Goal: Communication & Community: Answer question/provide support

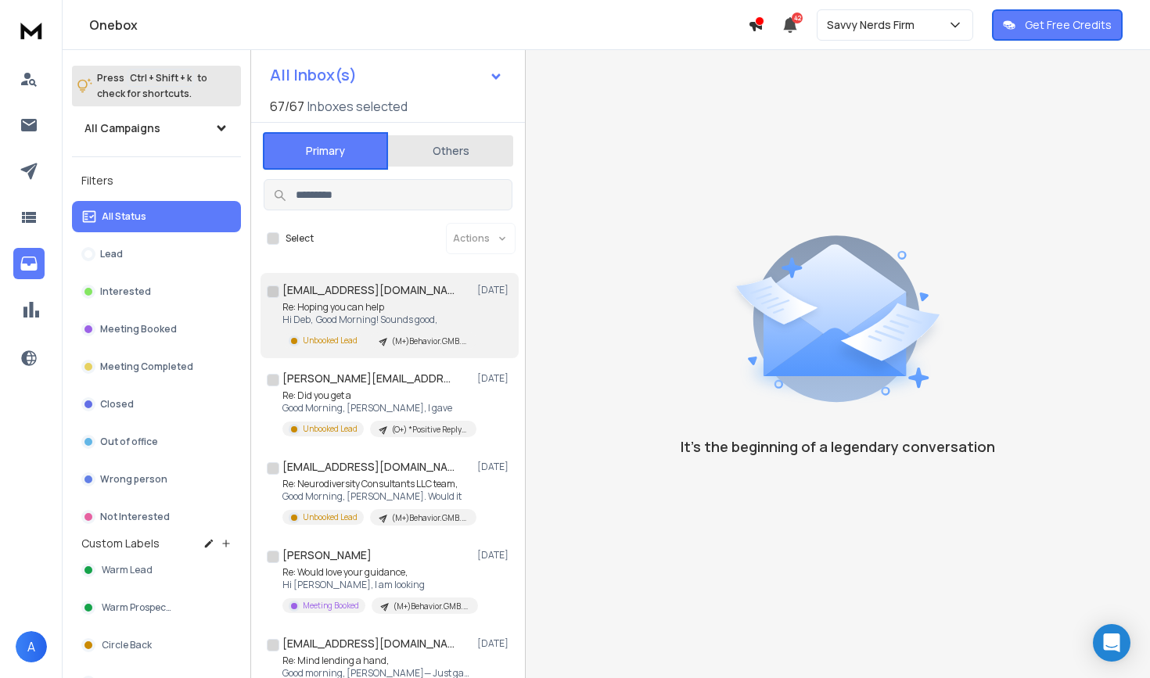
click at [379, 294] on h1 "[EMAIL_ADDRESS][DOMAIN_NAME]" at bounding box center [368, 290] width 172 height 16
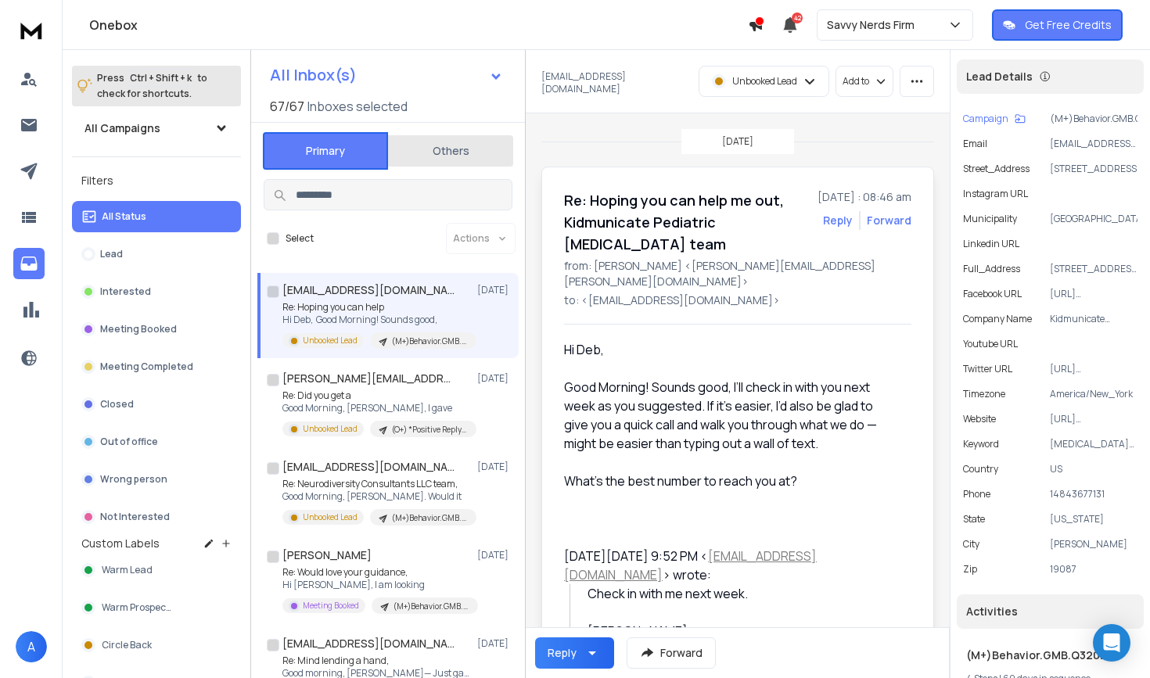
click at [837, 411] on div "Good Morning! Sounds good, I’ll check in with you next week as you suggested. I…" at bounding box center [731, 415] width 335 height 75
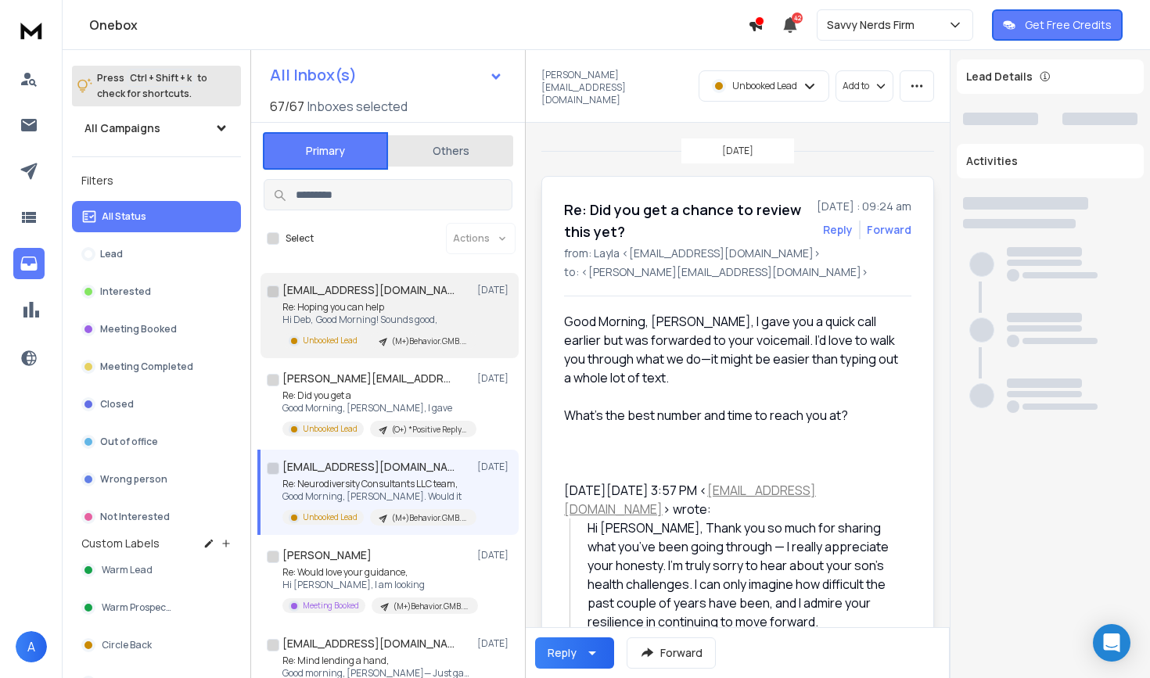
click at [398, 312] on p "Re: Hoping you can help" at bounding box center [376, 307] width 188 height 13
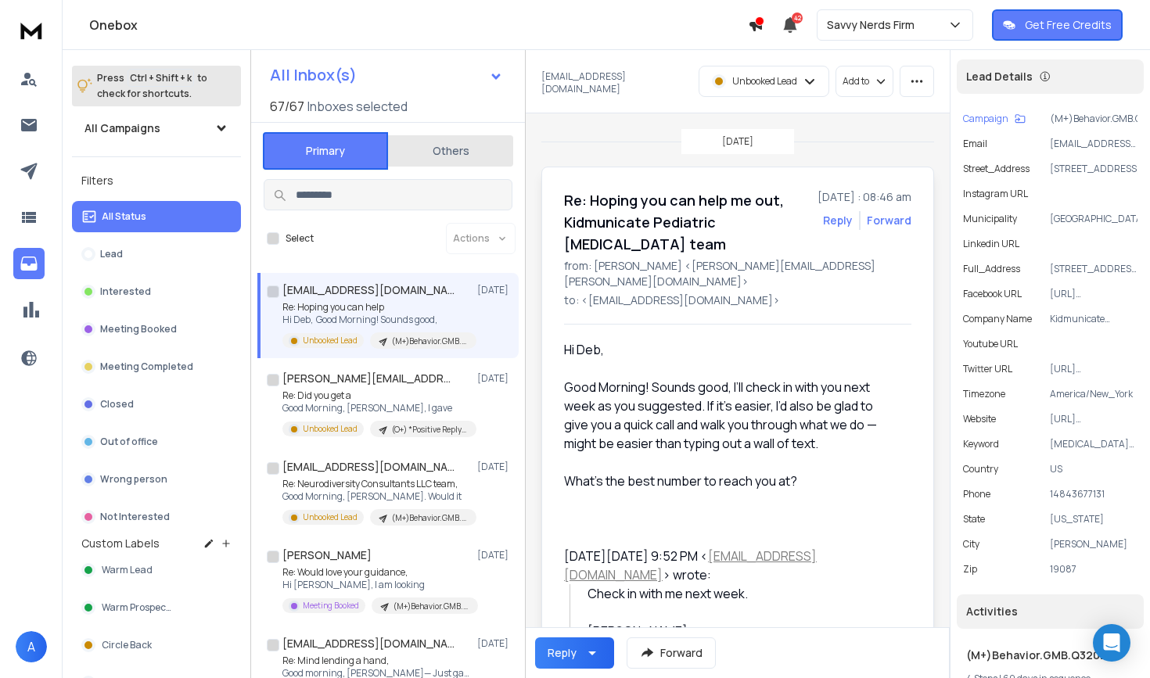
drag, startPoint x: 963, startPoint y: 163, endPoint x: 969, endPoint y: 234, distance: 71.4
click at [969, 234] on div "All Inbox(s) 67 / 67 Inboxes selected Primary Others Select Actions dasampson@k…" at bounding box center [700, 389] width 900 height 678
click at [888, 293] on p "to: <dasampson@kidmunicate.com>" at bounding box center [737, 301] width 347 height 16
drag, startPoint x: 969, startPoint y: 189, endPoint x: 973, endPoint y: 257, distance: 67.4
click at [973, 257] on div "Lead Details Campaign (M+)Behavior.GMB.Q32025 Email customercare@kidmunicate.co…" at bounding box center [1050, 389] width 200 height 678
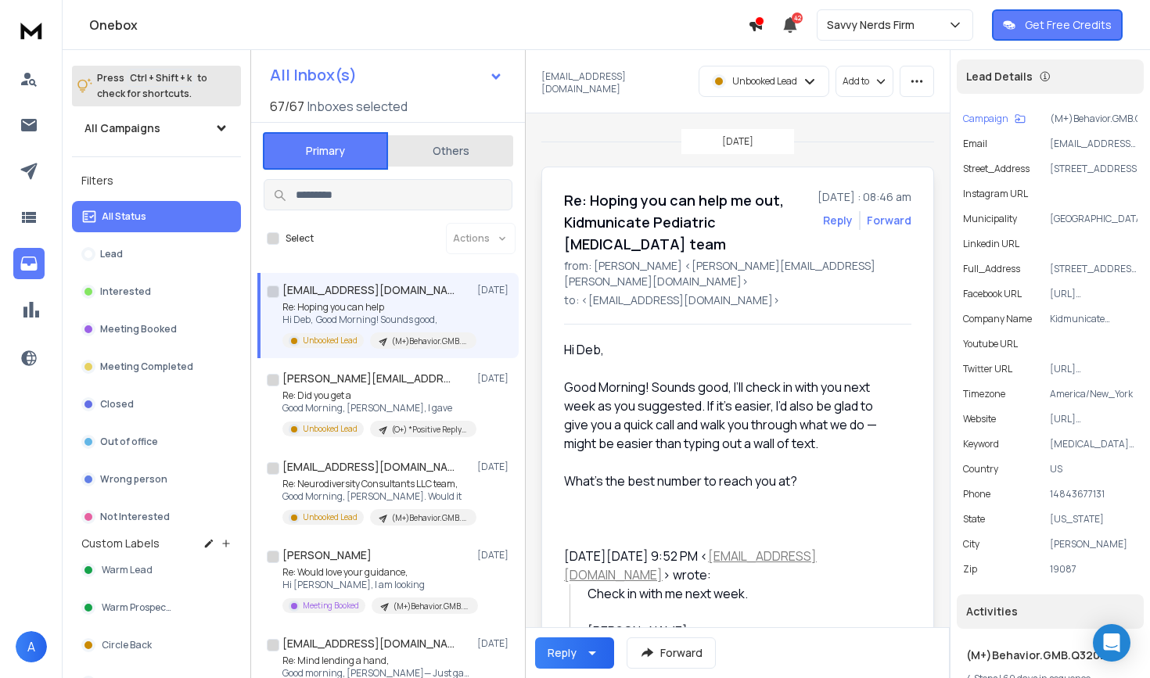
click at [847, 453] on div at bounding box center [731, 462] width 335 height 19
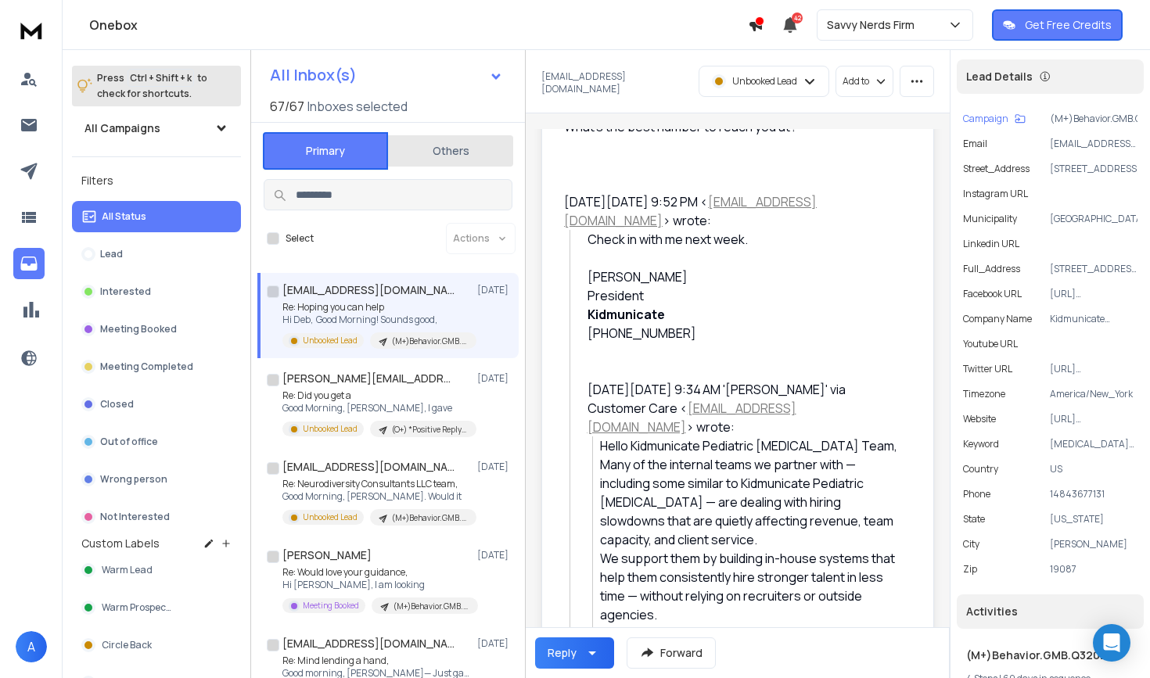
scroll to position [397, 0]
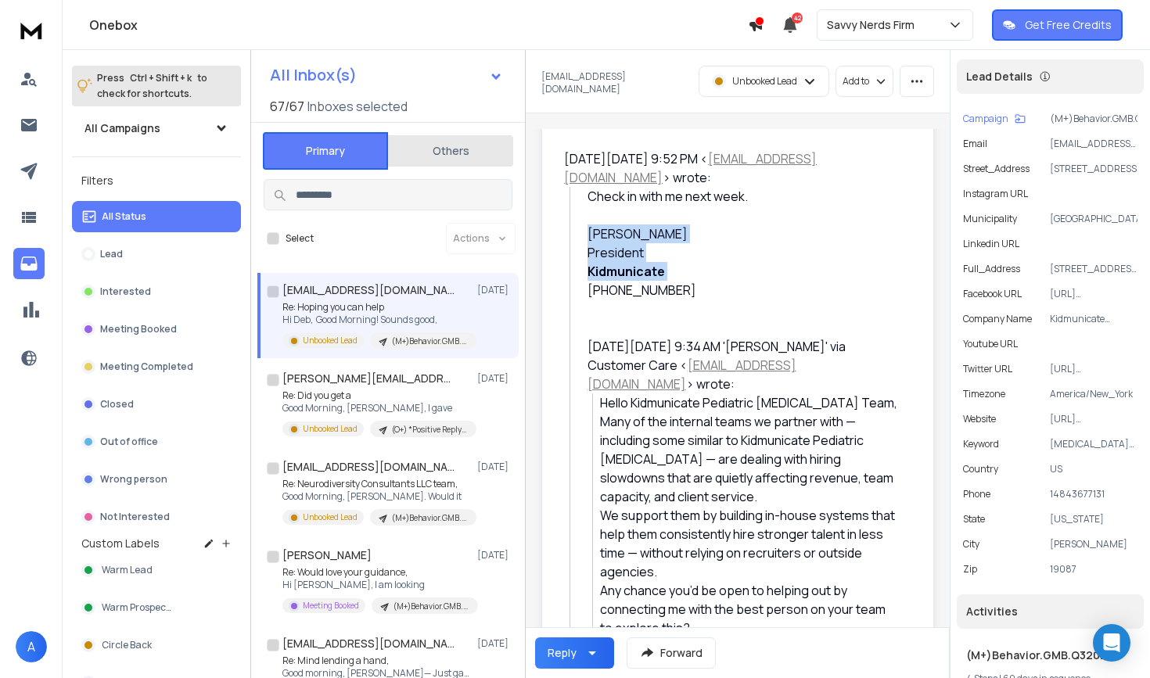
drag, startPoint x: 708, startPoint y: 288, endPoint x: 581, endPoint y: 275, distance: 127.4
copy div "Debra Sampson President Kidmunicate"
click at [536, 30] on h1 "Onebox" at bounding box center [418, 25] width 659 height 19
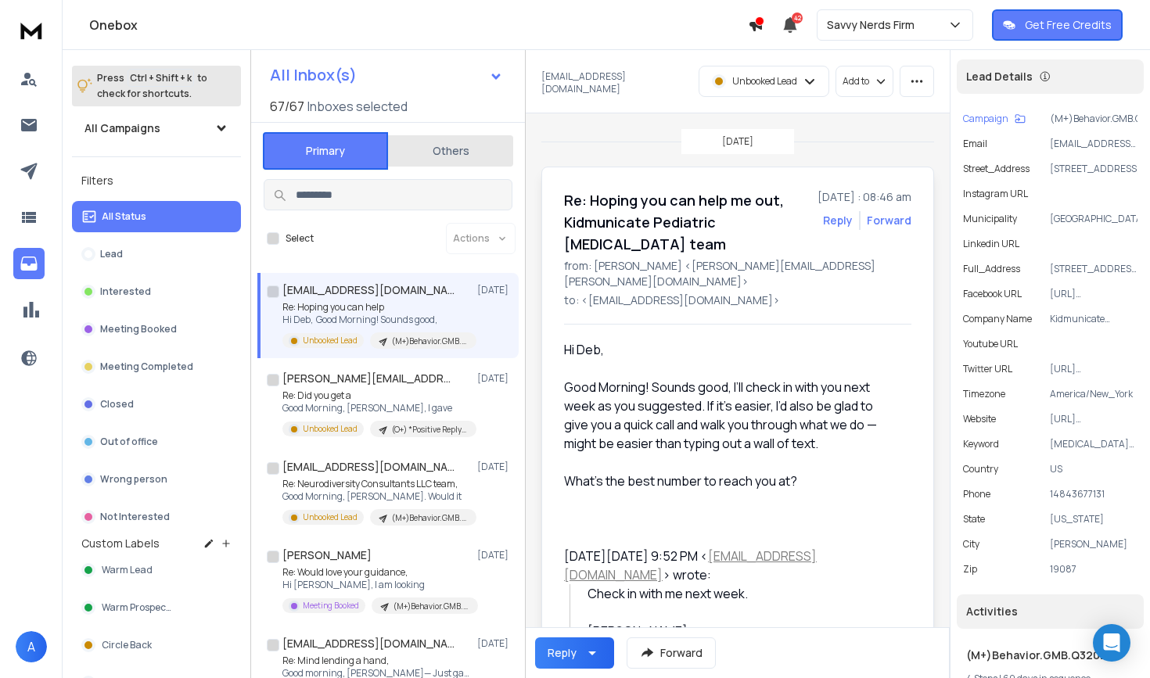
click at [635, 401] on div "Good Morning! Sounds good, I’ll check in with you next week as you suggested. I…" at bounding box center [731, 415] width 335 height 75
click at [2, 458] on div "A" at bounding box center [31, 339] width 63 height 678
click at [606, 433] on div "Good Morning! Sounds good, I’ll check in with you next week as you suggested. I…" at bounding box center [731, 415] width 335 height 75
click at [853, 226] on button "Reply" at bounding box center [838, 221] width 30 height 16
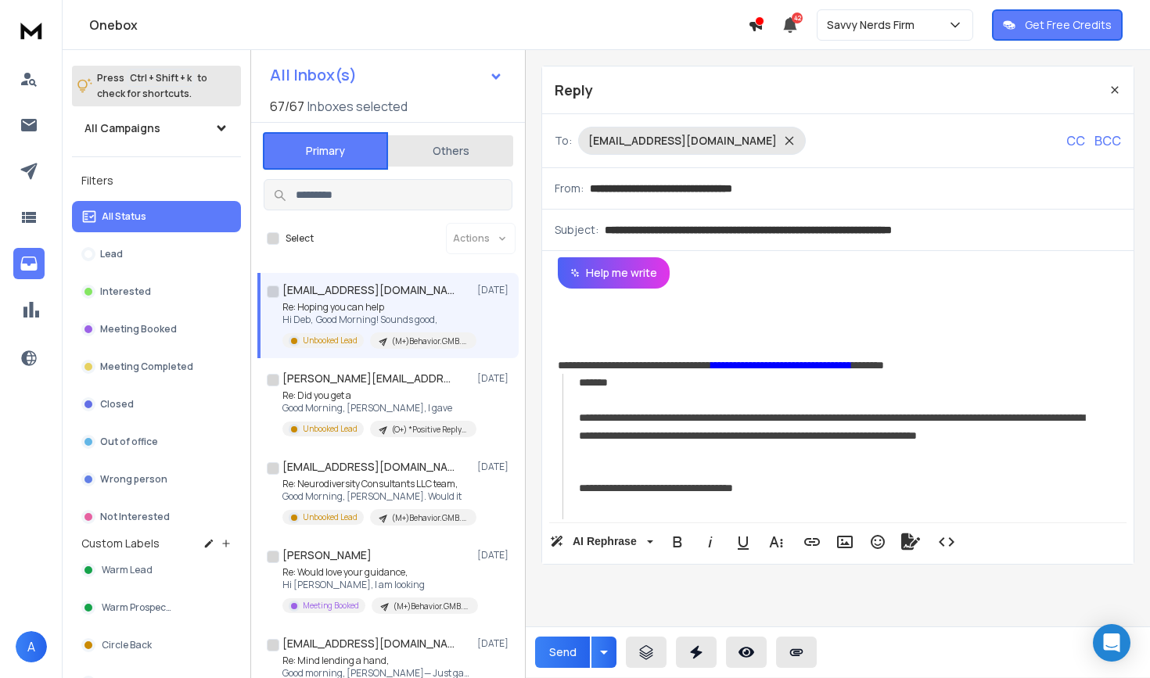
click at [591, 313] on div at bounding box center [838, 312] width 560 height 17
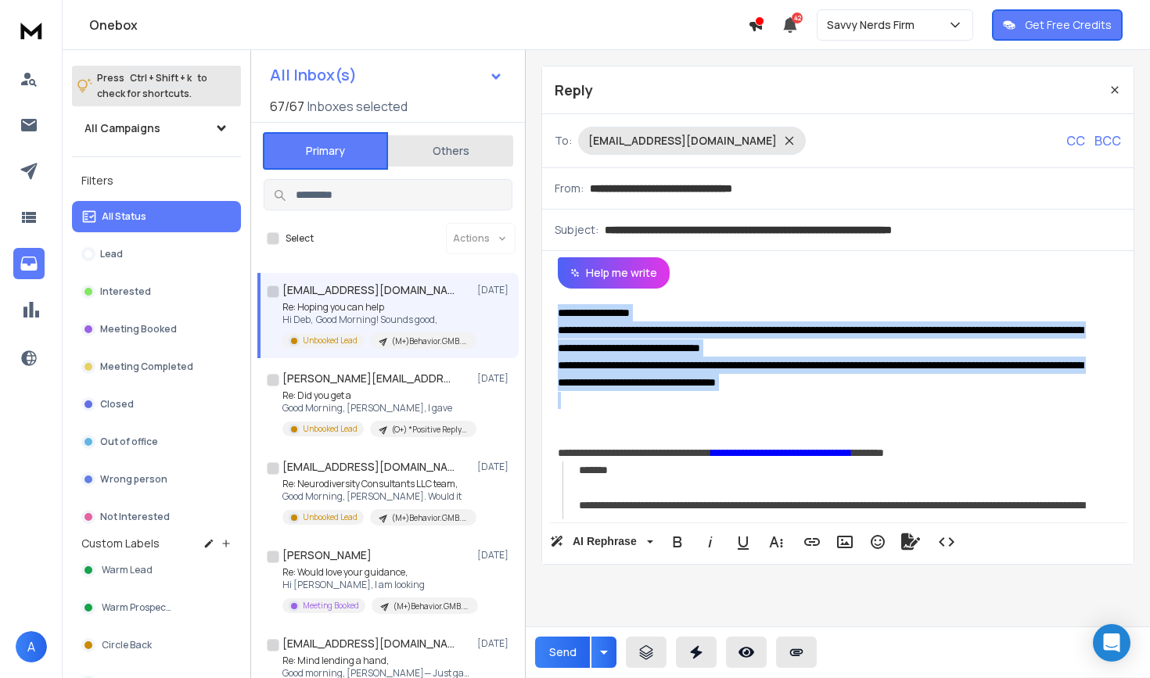
drag, startPoint x: 862, startPoint y: 394, endPoint x: 536, endPoint y: 316, distance: 335.5
click at [536, 316] on div "**********" at bounding box center [838, 405] width 624 height 710
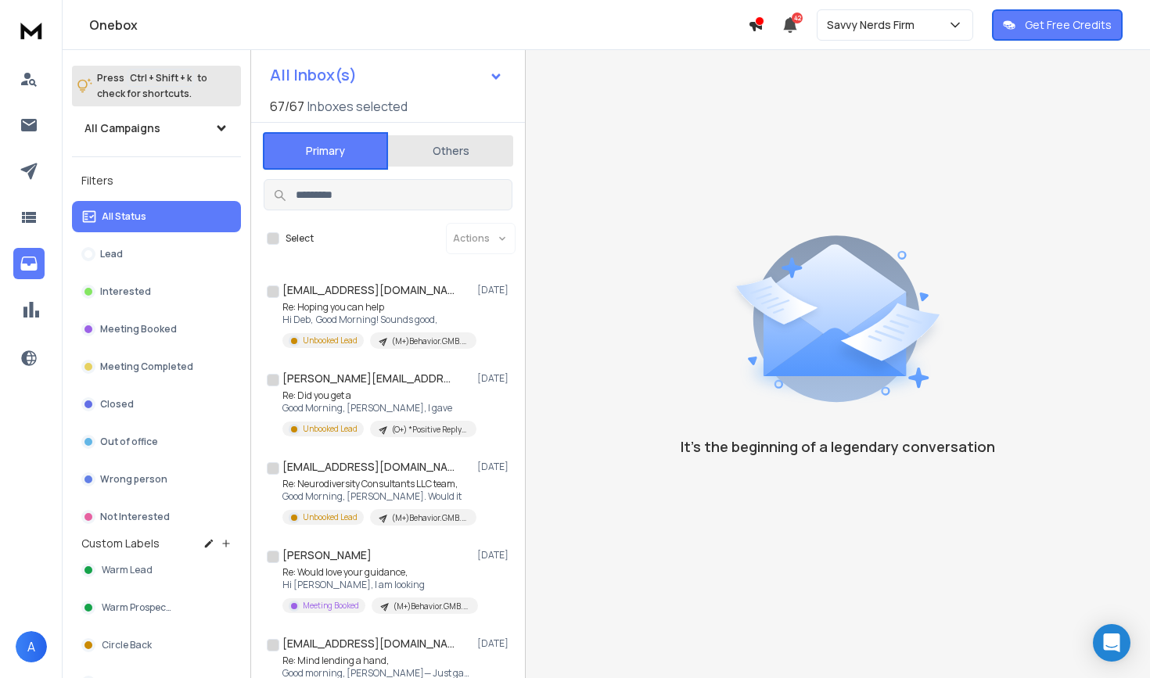
click at [624, 214] on div "It’s the beginning of a legendary conversation" at bounding box center [838, 338] width 624 height 577
